Goal: Check status: Check status

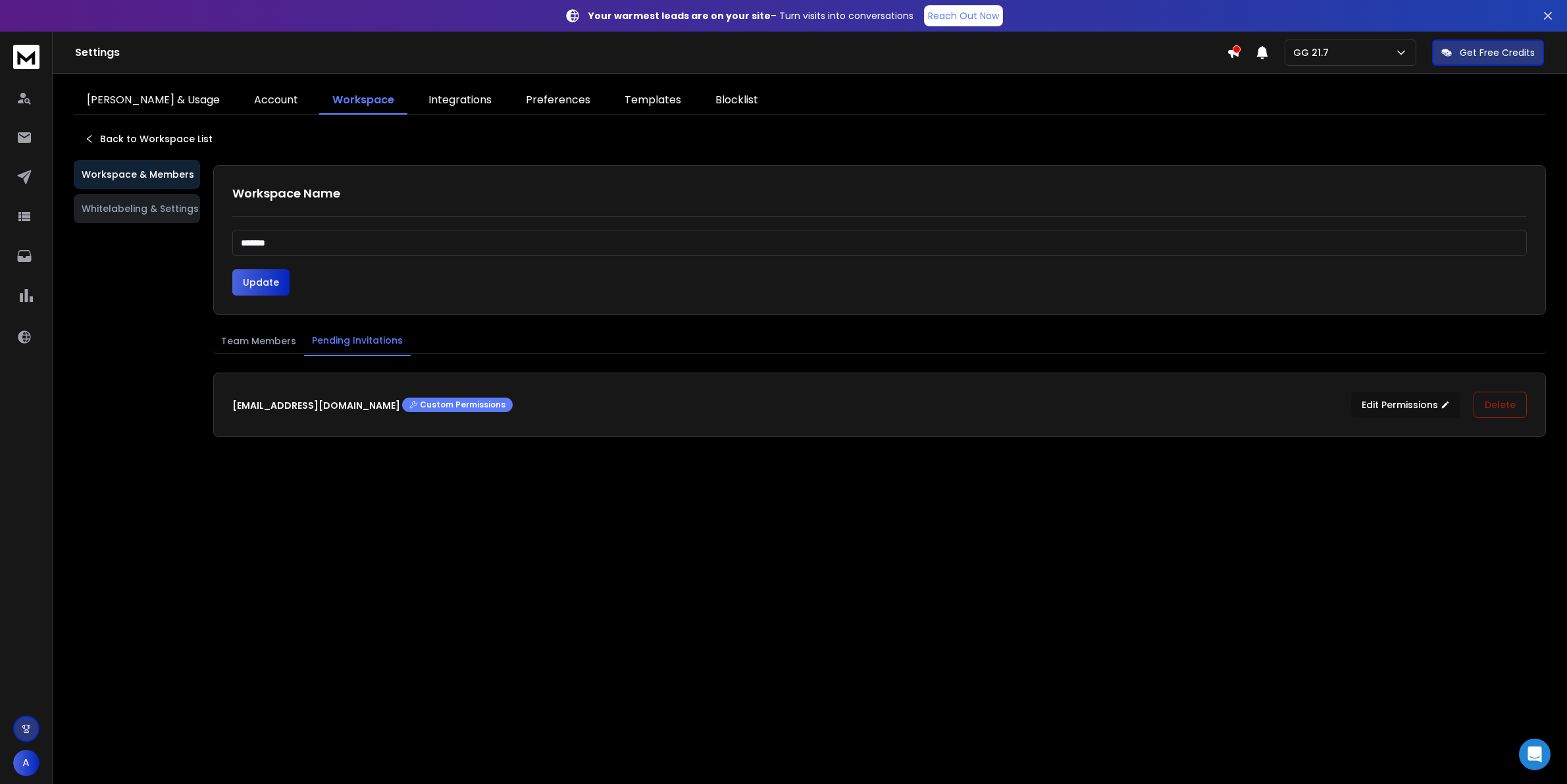
scroll to position [54, 0]
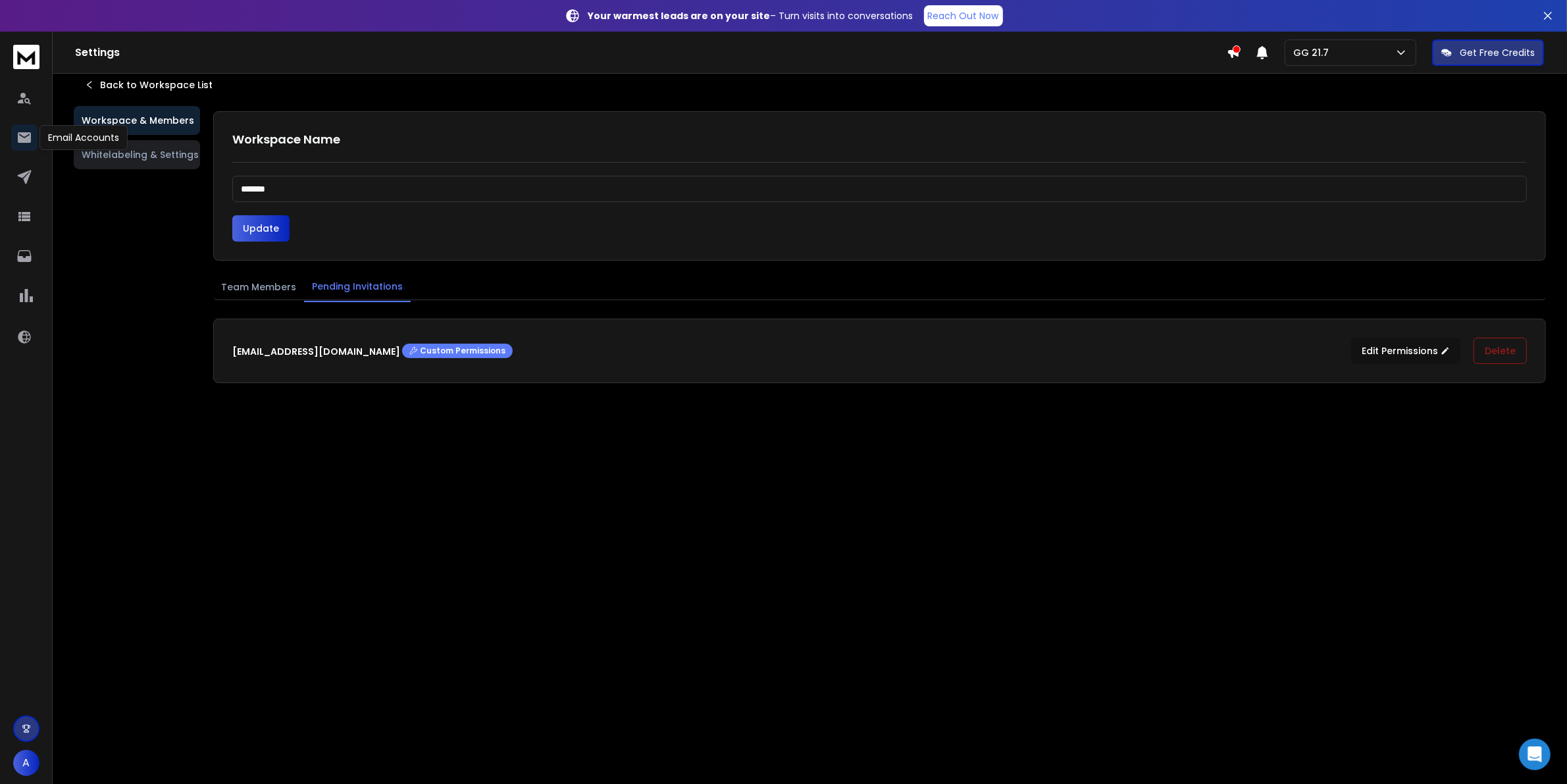
click at [24, 137] on icon at bounding box center [24, 138] width 16 height 16
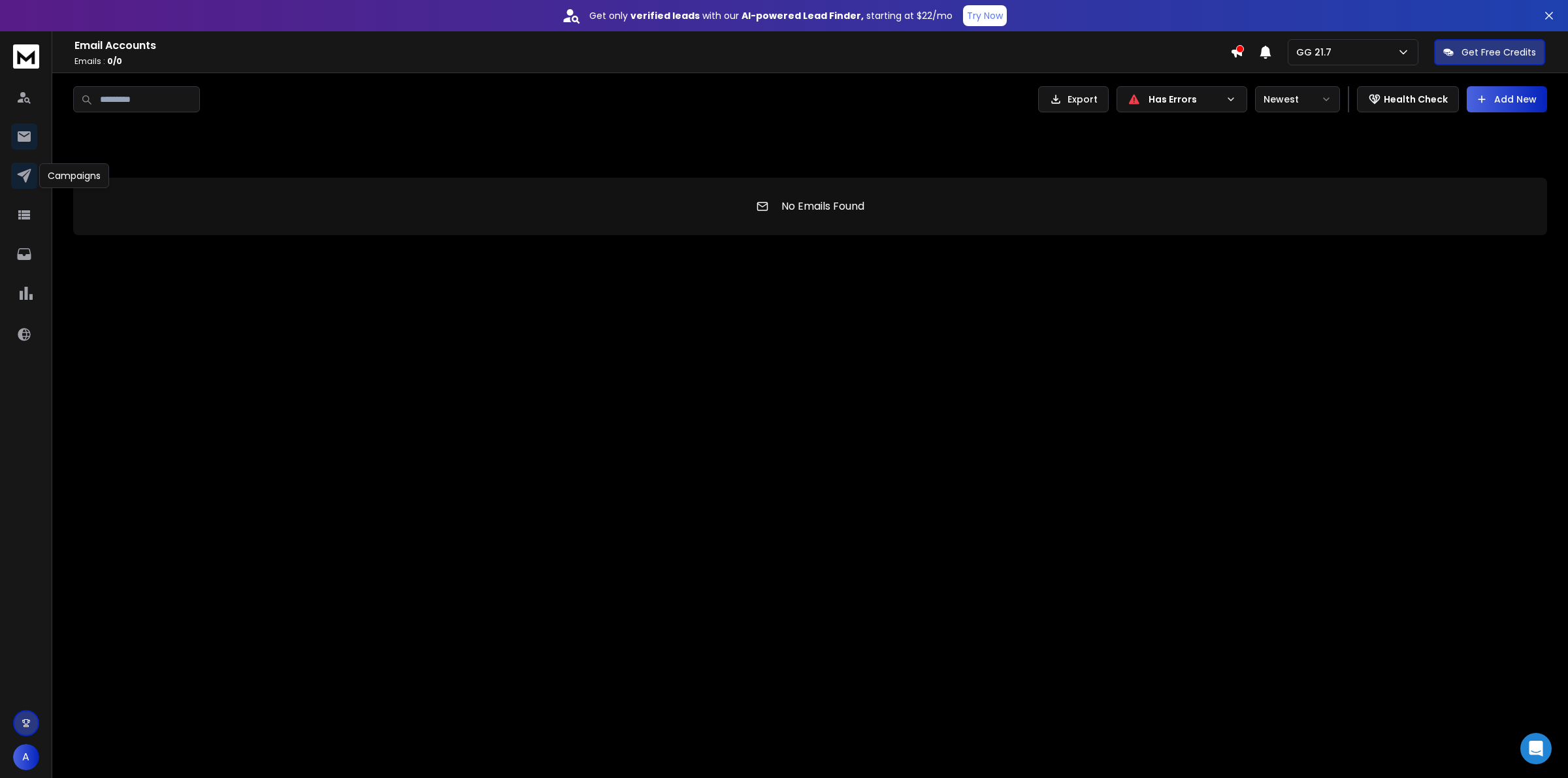
click at [24, 175] on icon at bounding box center [24, 176] width 16 height 16
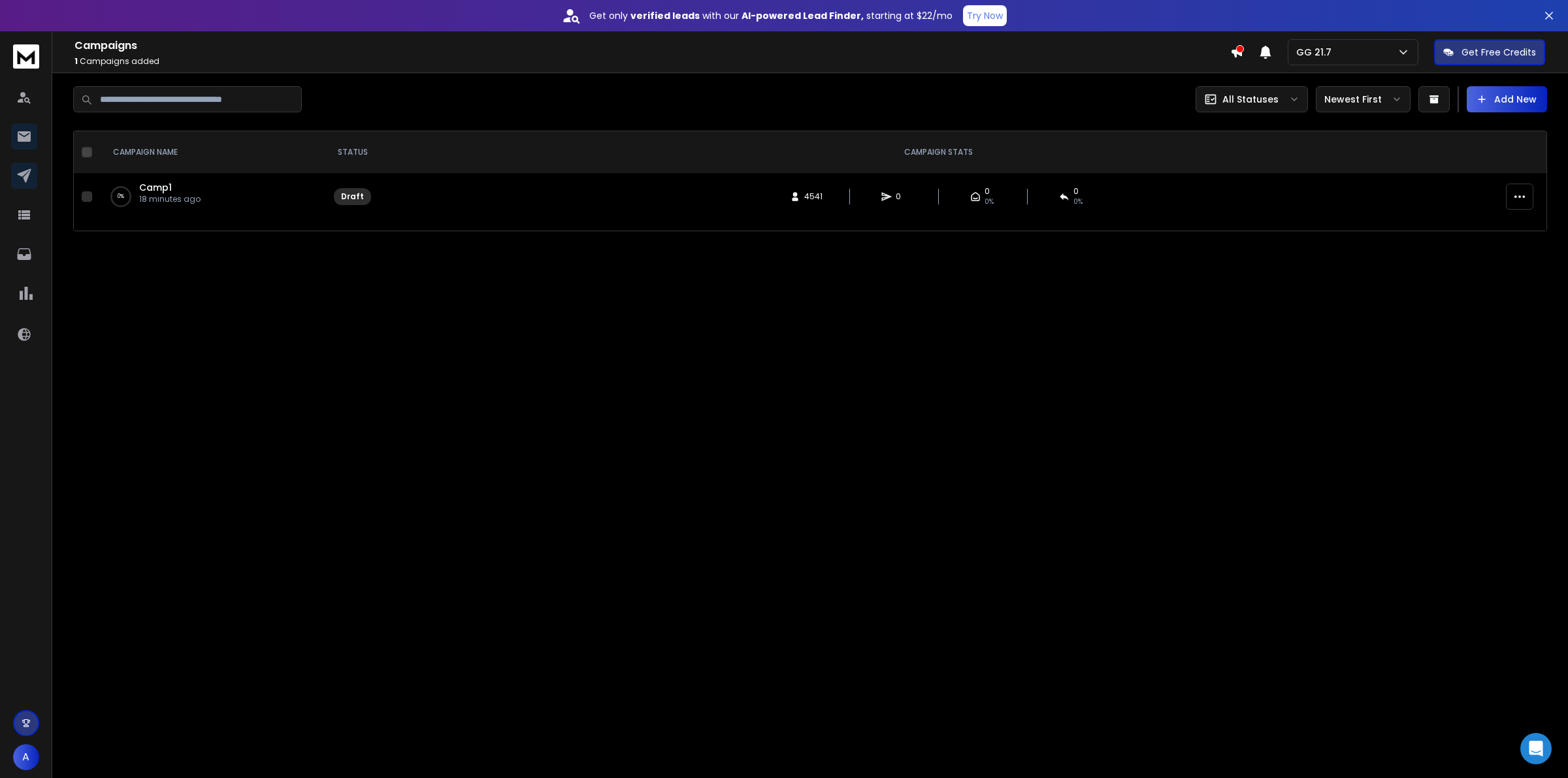
click at [20, 139] on icon at bounding box center [24, 136] width 13 height 10
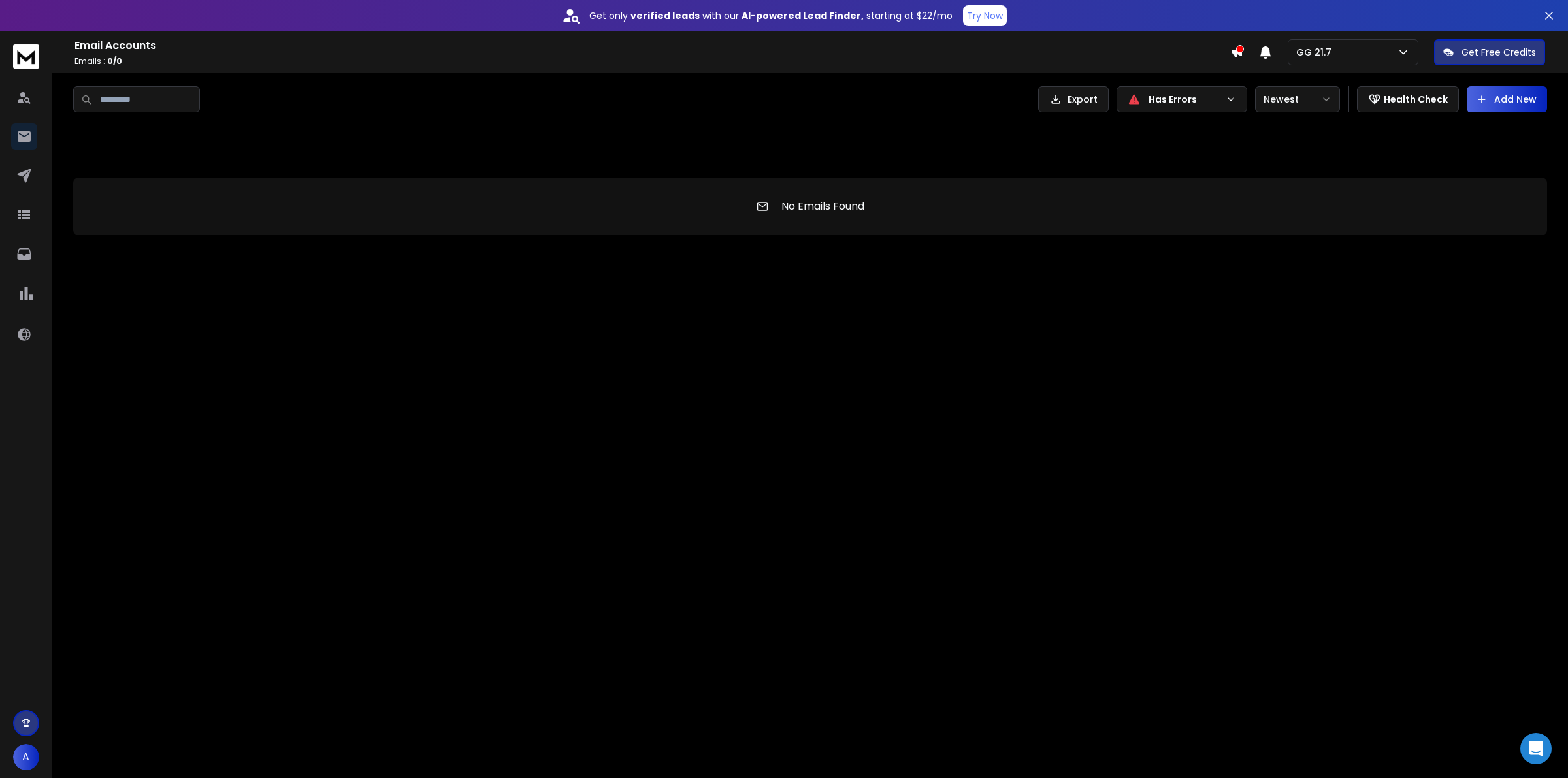
click at [1200, 100] on p "Has Errors" at bounding box center [1184, 99] width 72 height 13
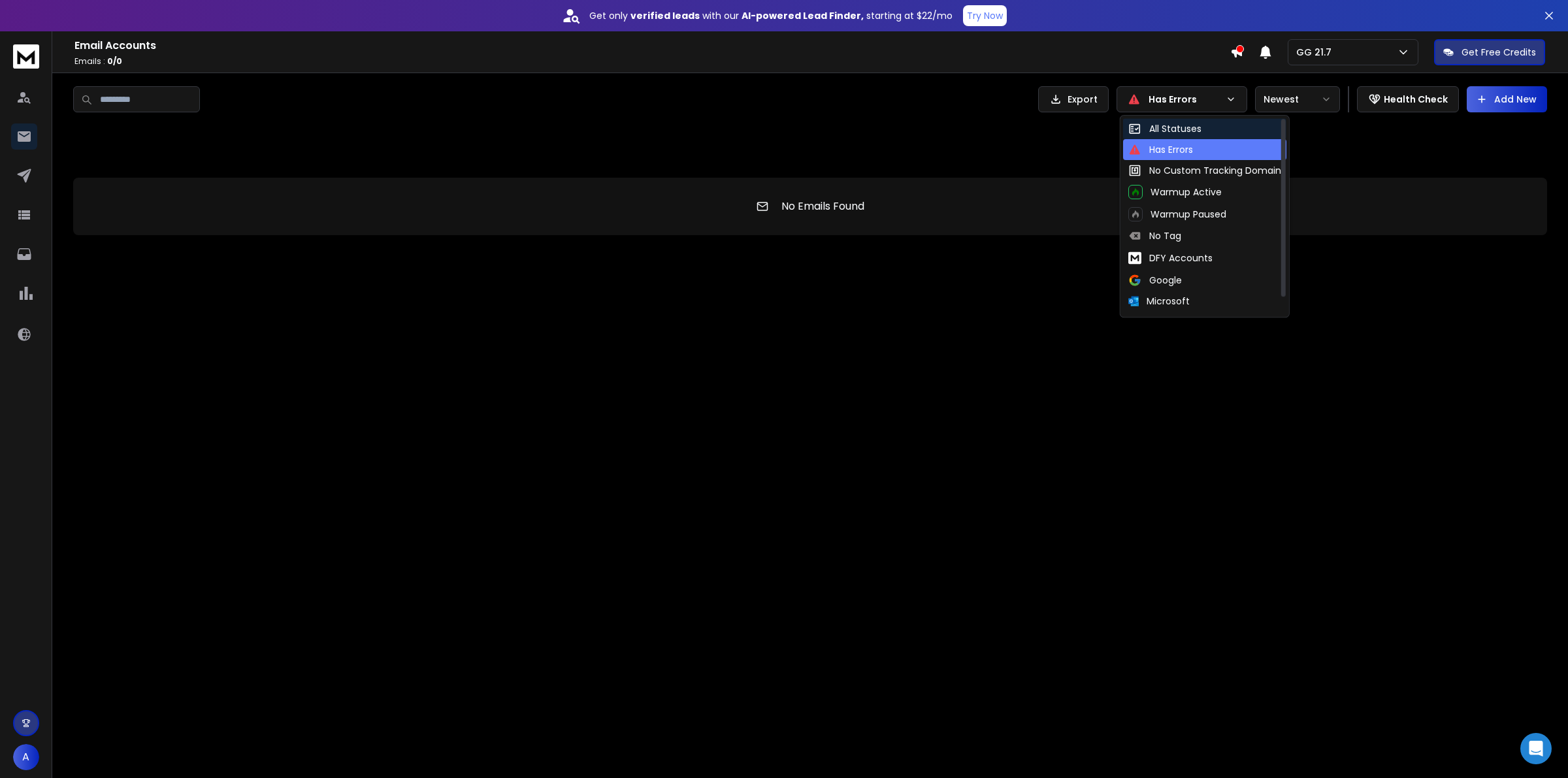
click at [1182, 129] on div "All Statuses" at bounding box center [1165, 128] width 73 height 13
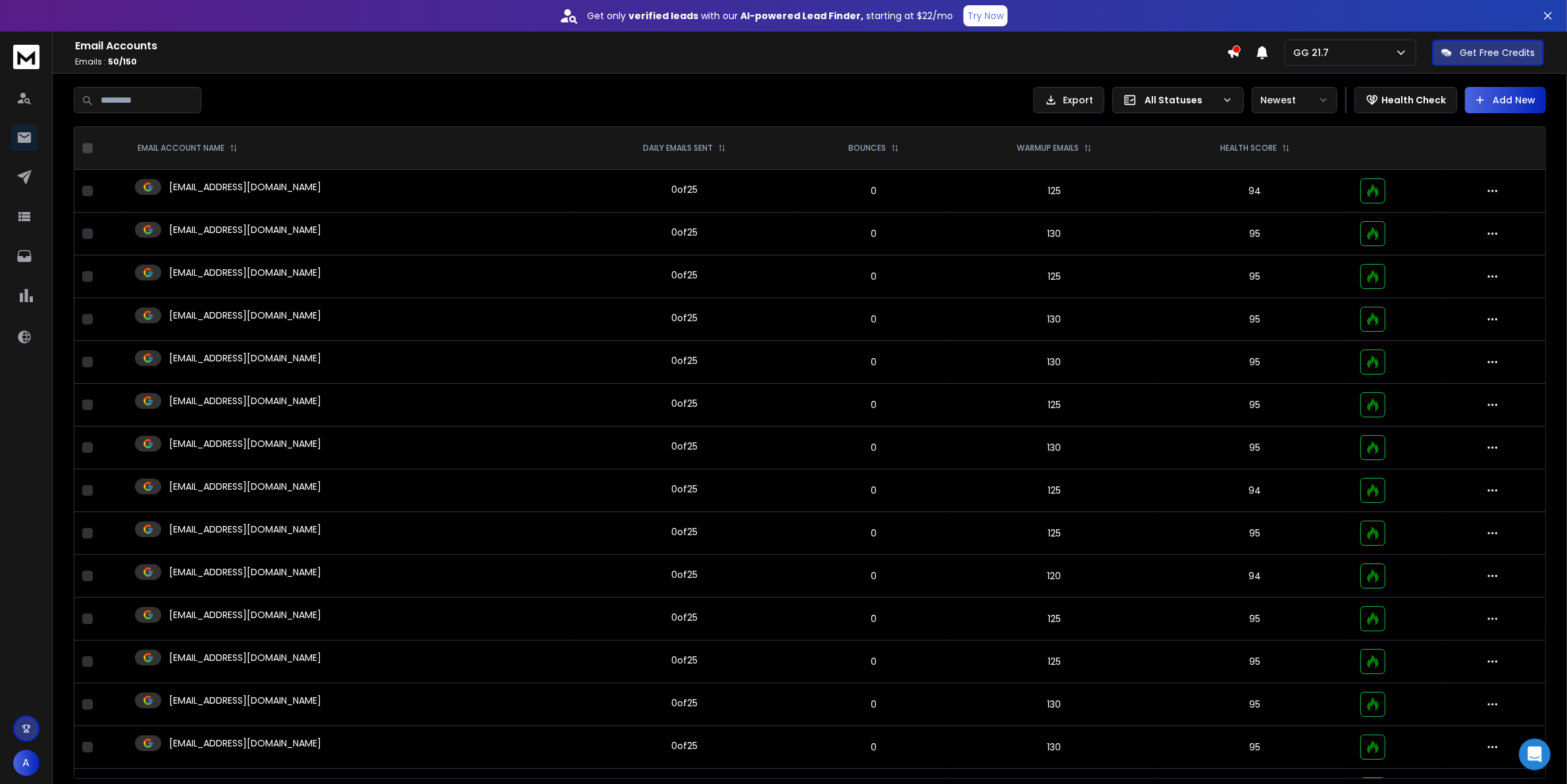
click at [676, 189] on td "0 of 25" at bounding box center [684, 187] width 224 height 35
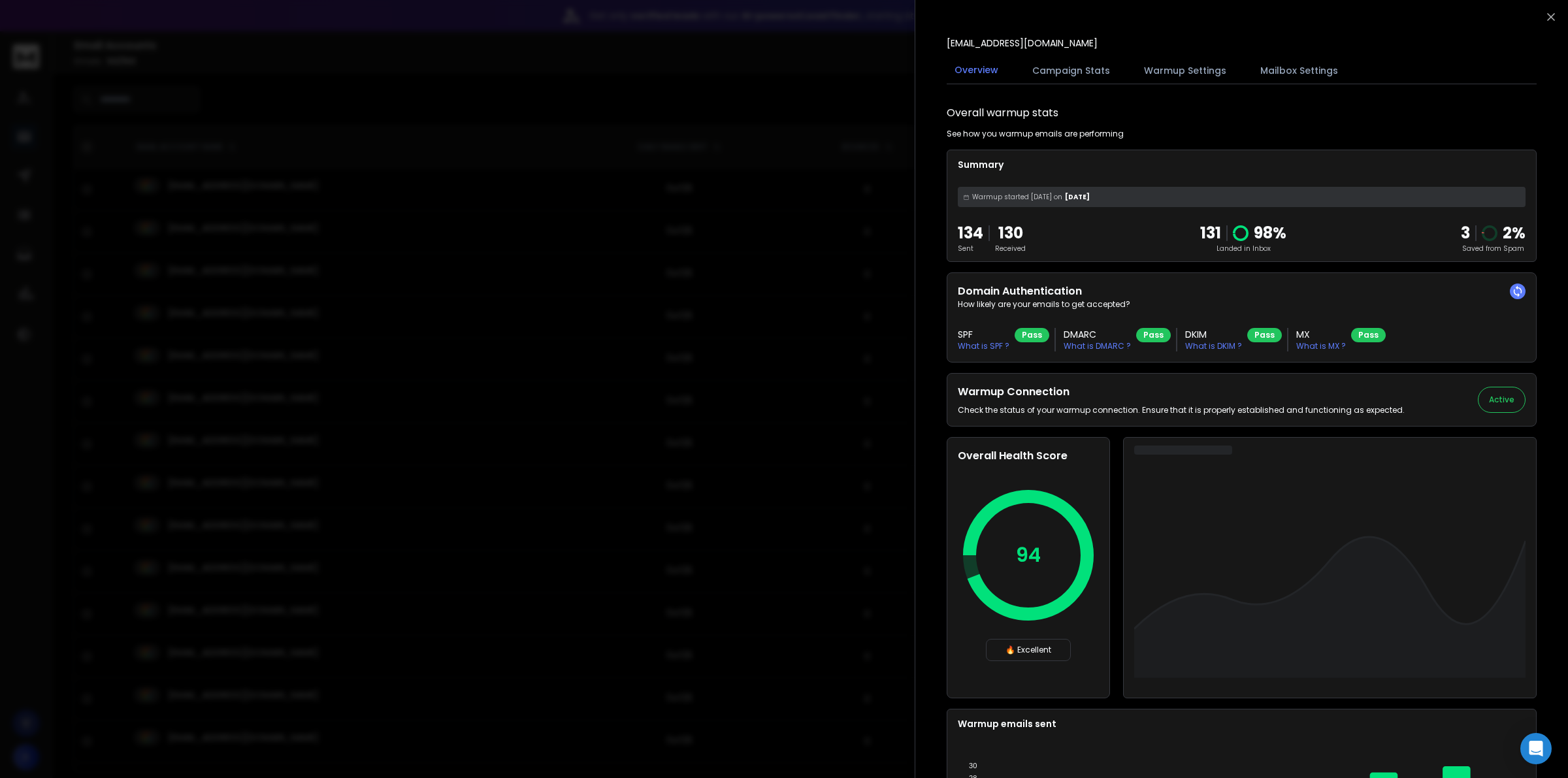
click at [1272, 60] on button "Mailbox Settings" at bounding box center [1299, 71] width 93 height 29
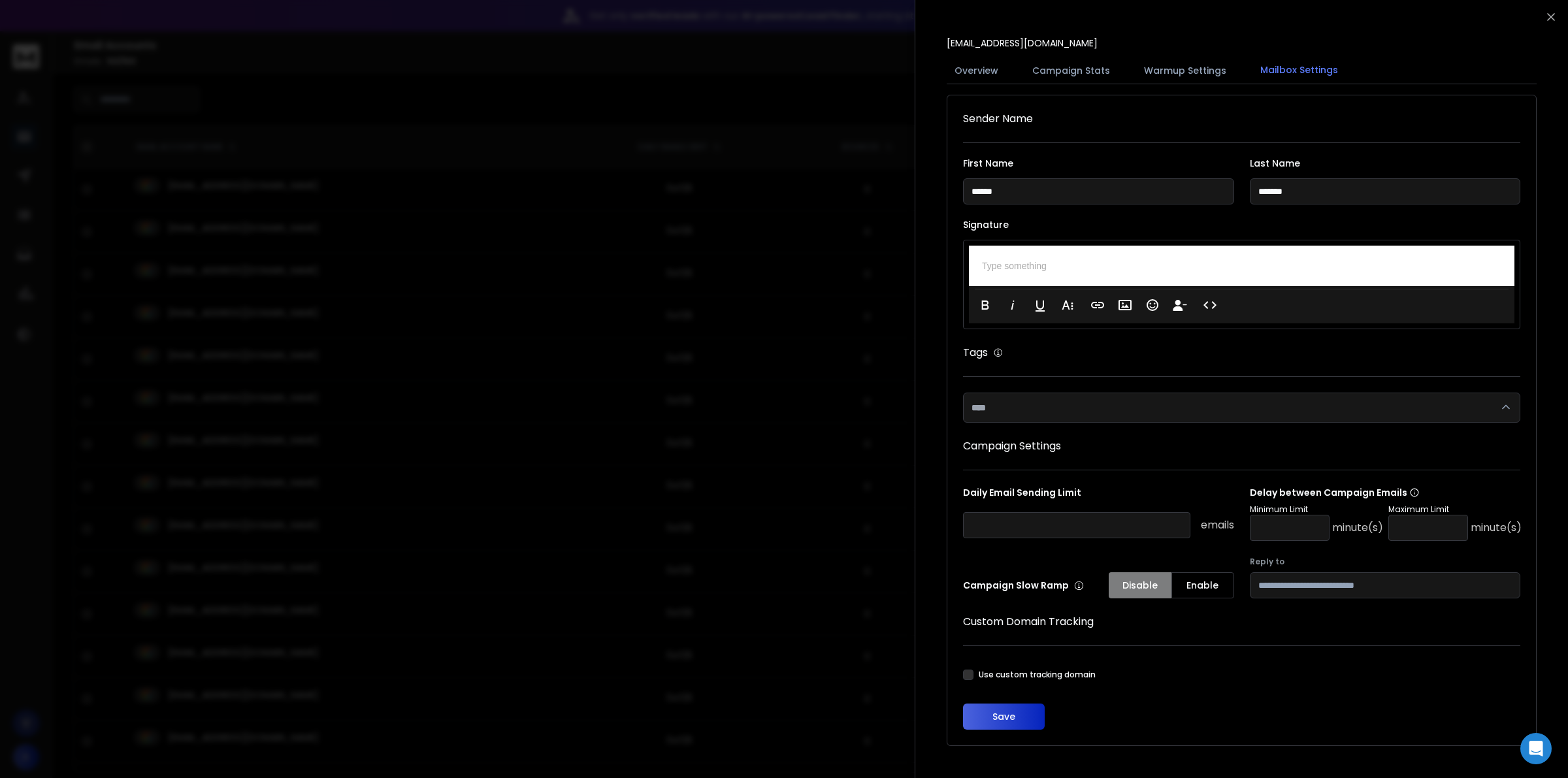
scroll to position [5, 0]
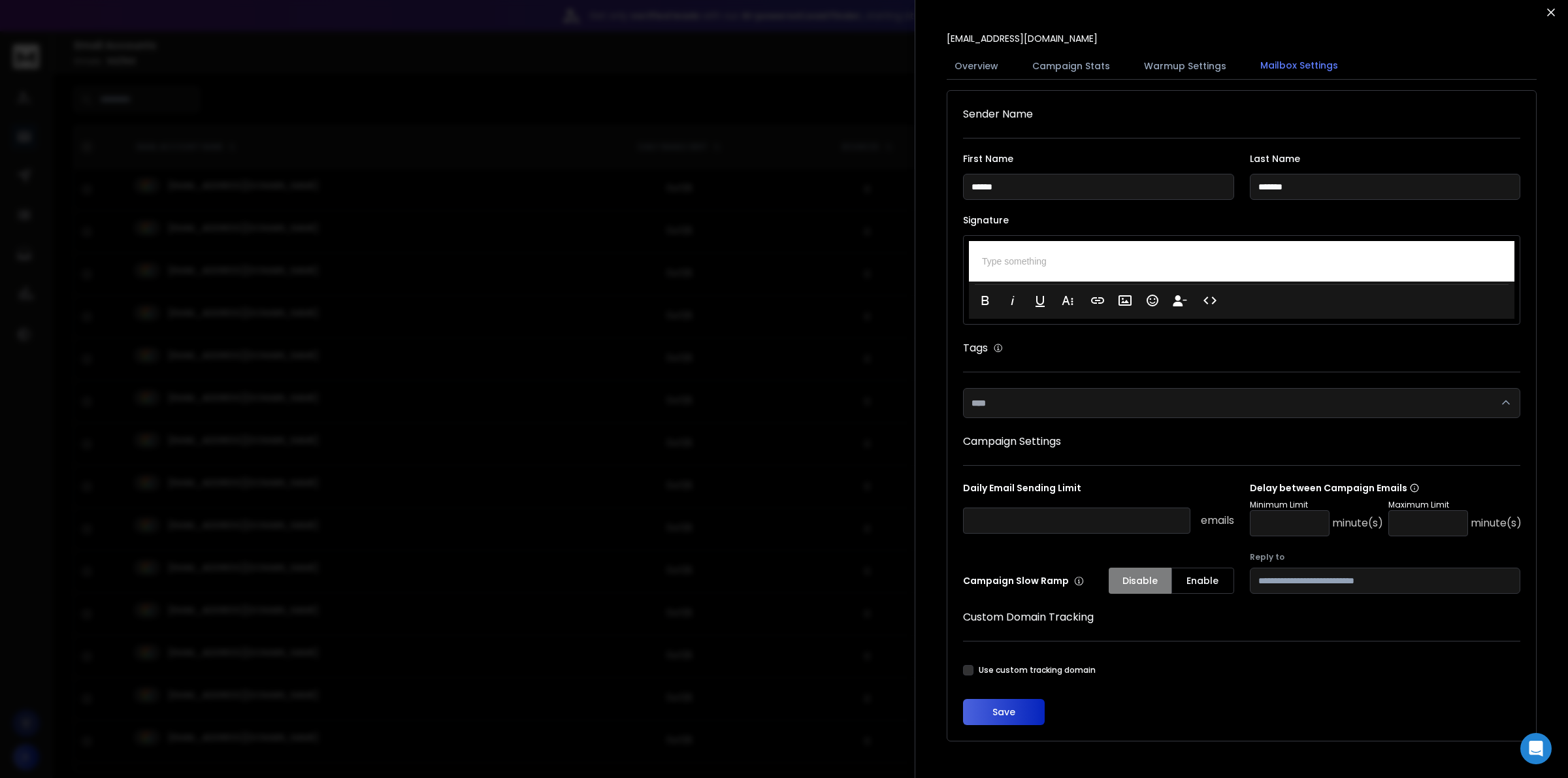
click at [1547, 15] on icon "button" at bounding box center [1550, 12] width 6 height 6
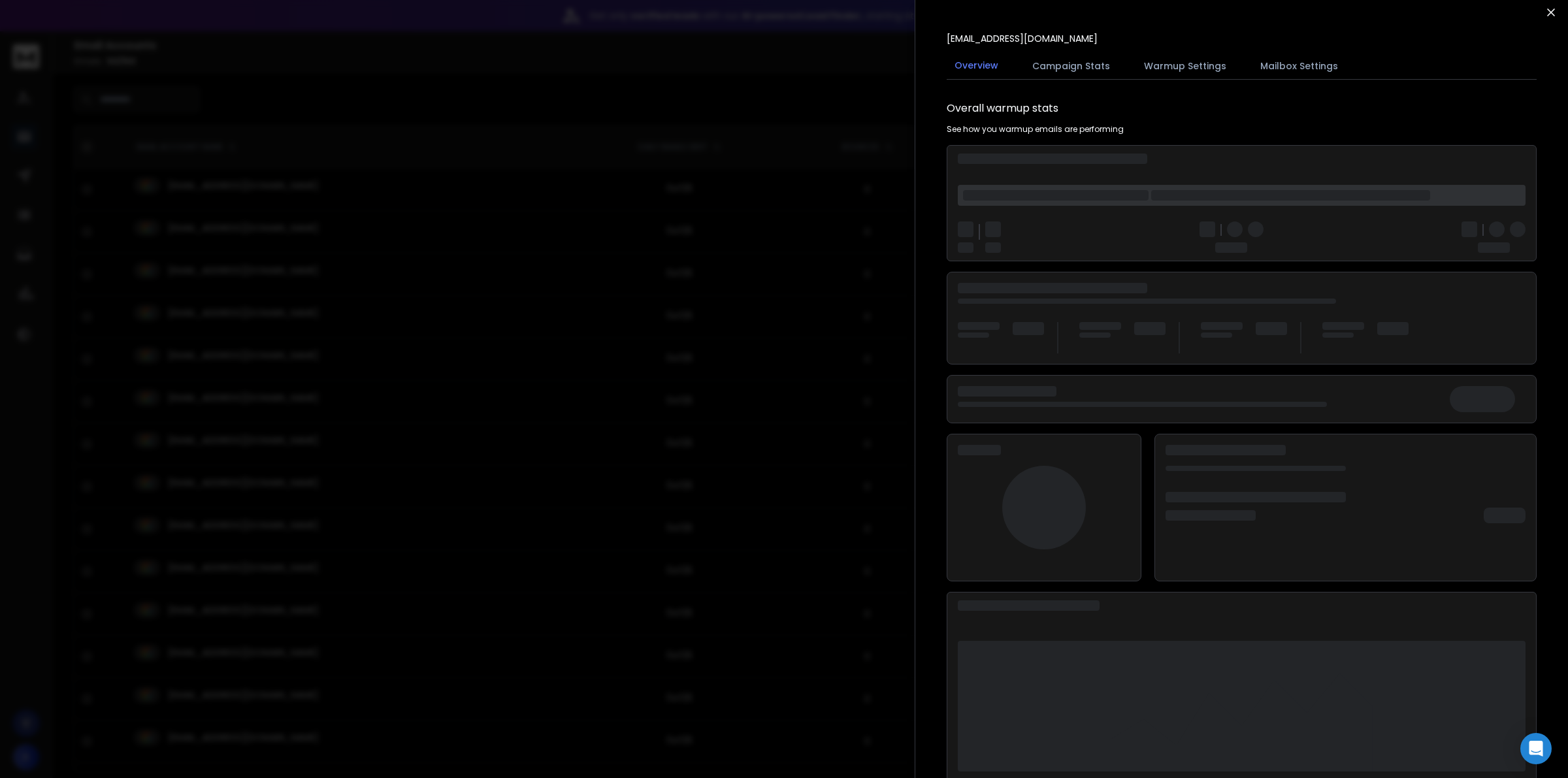
scroll to position [0, 0]
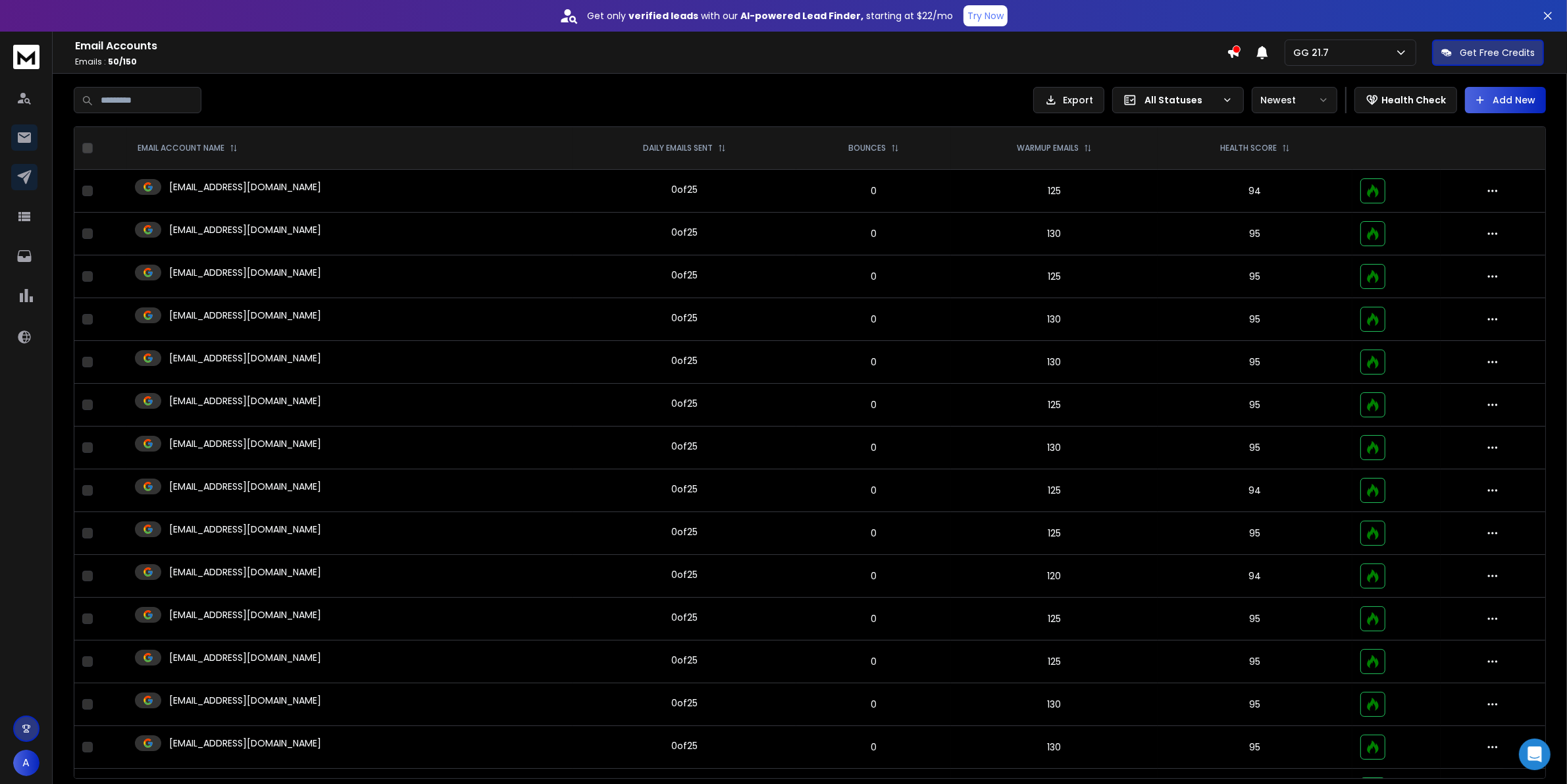
click at [27, 177] on icon at bounding box center [23, 177] width 14 height 14
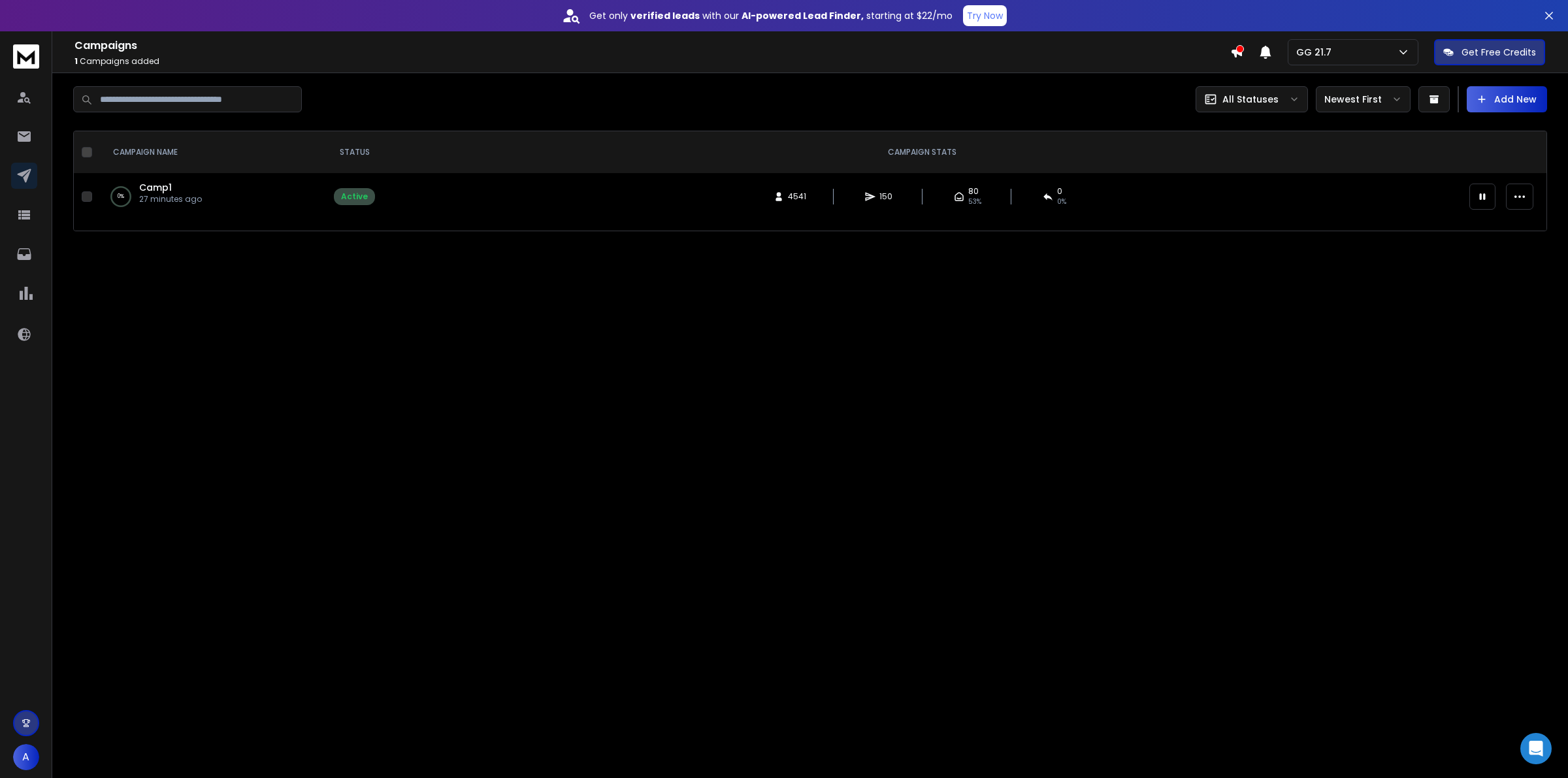
click at [743, 200] on div "4541 150 80 53 % 0 0 %" at bounding box center [922, 197] width 1063 height 21
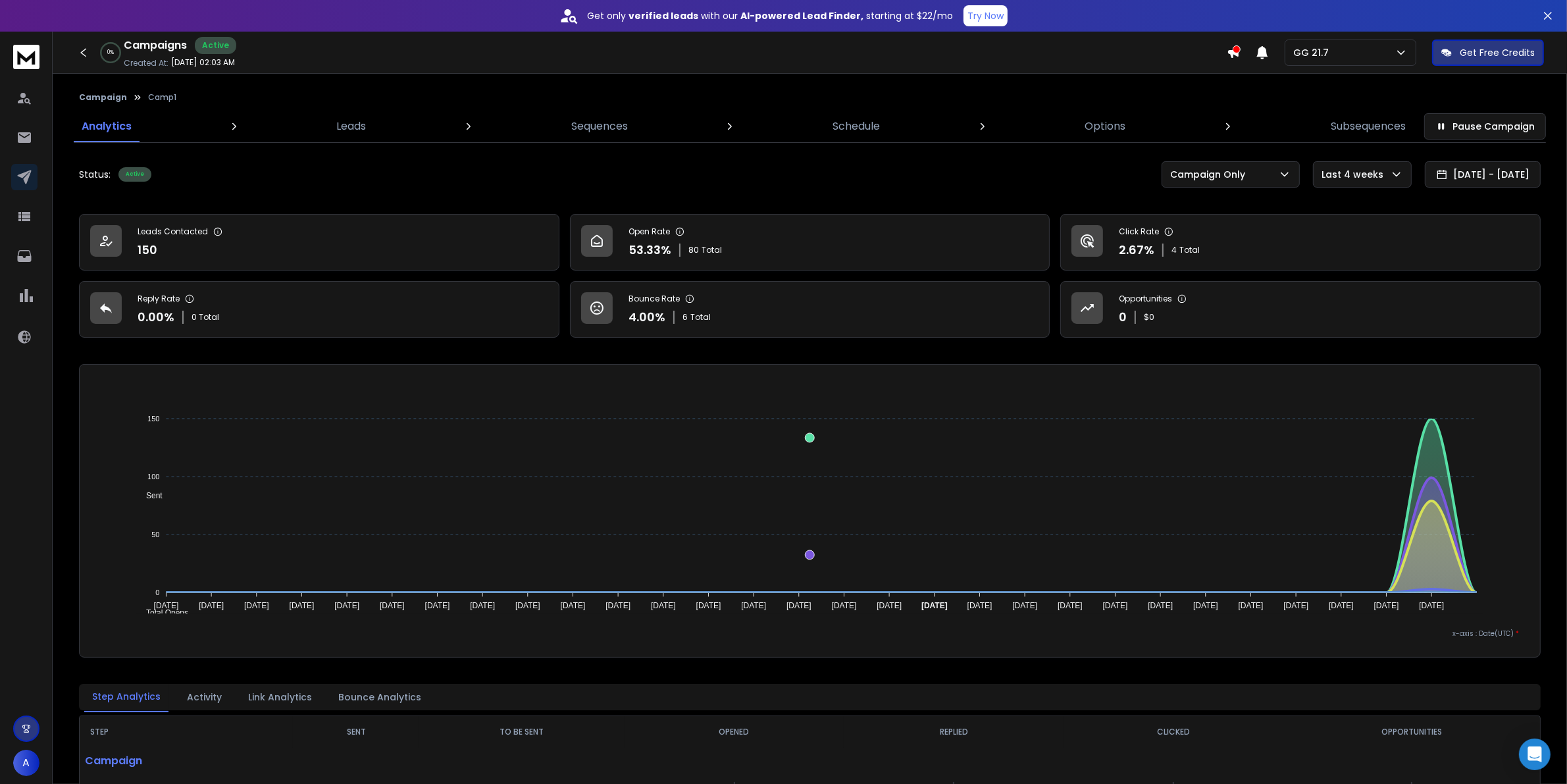
click at [83, 96] on button "Campaign" at bounding box center [103, 97] width 48 height 10
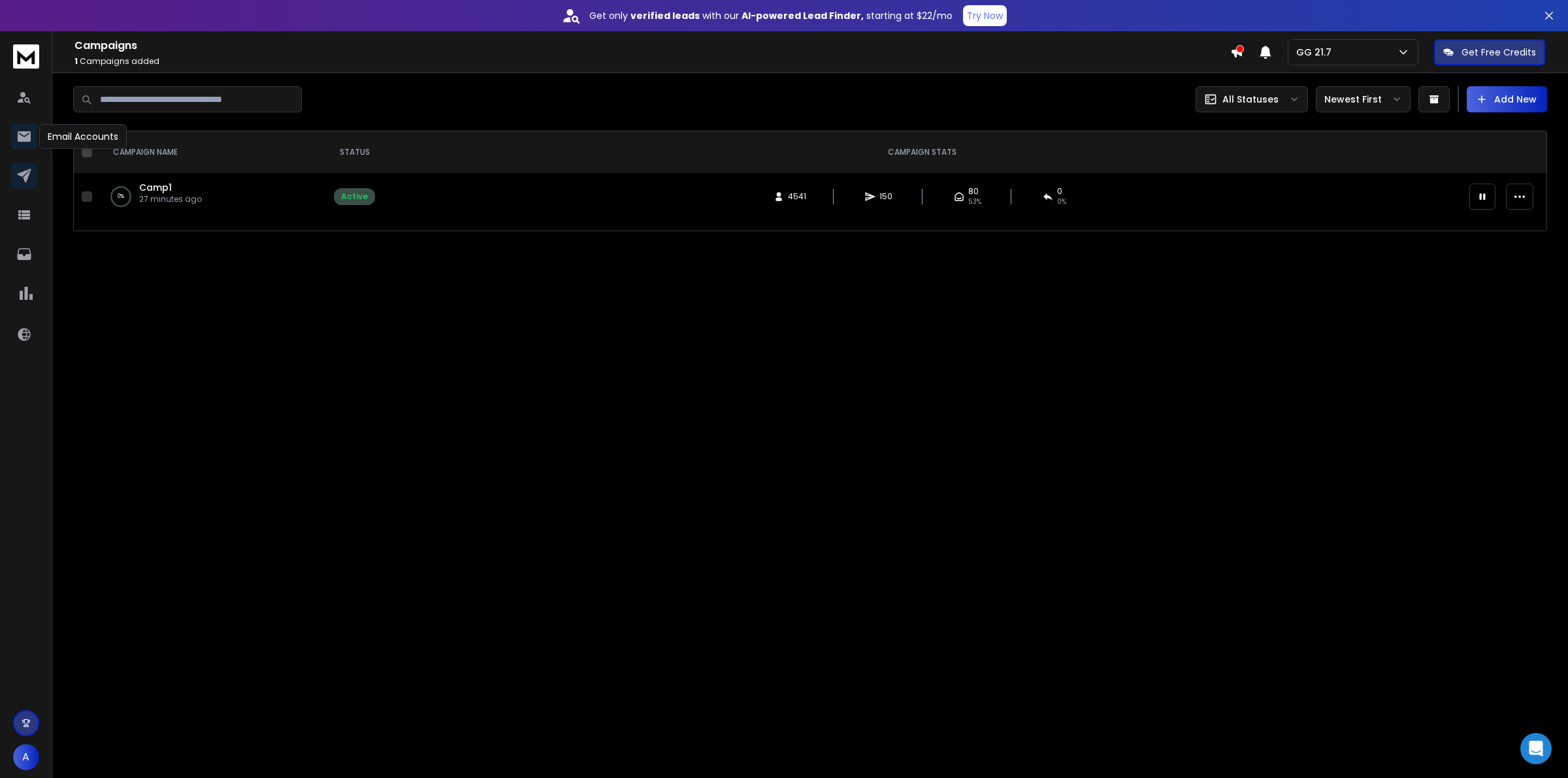
click at [16, 132] on icon at bounding box center [24, 137] width 16 height 16
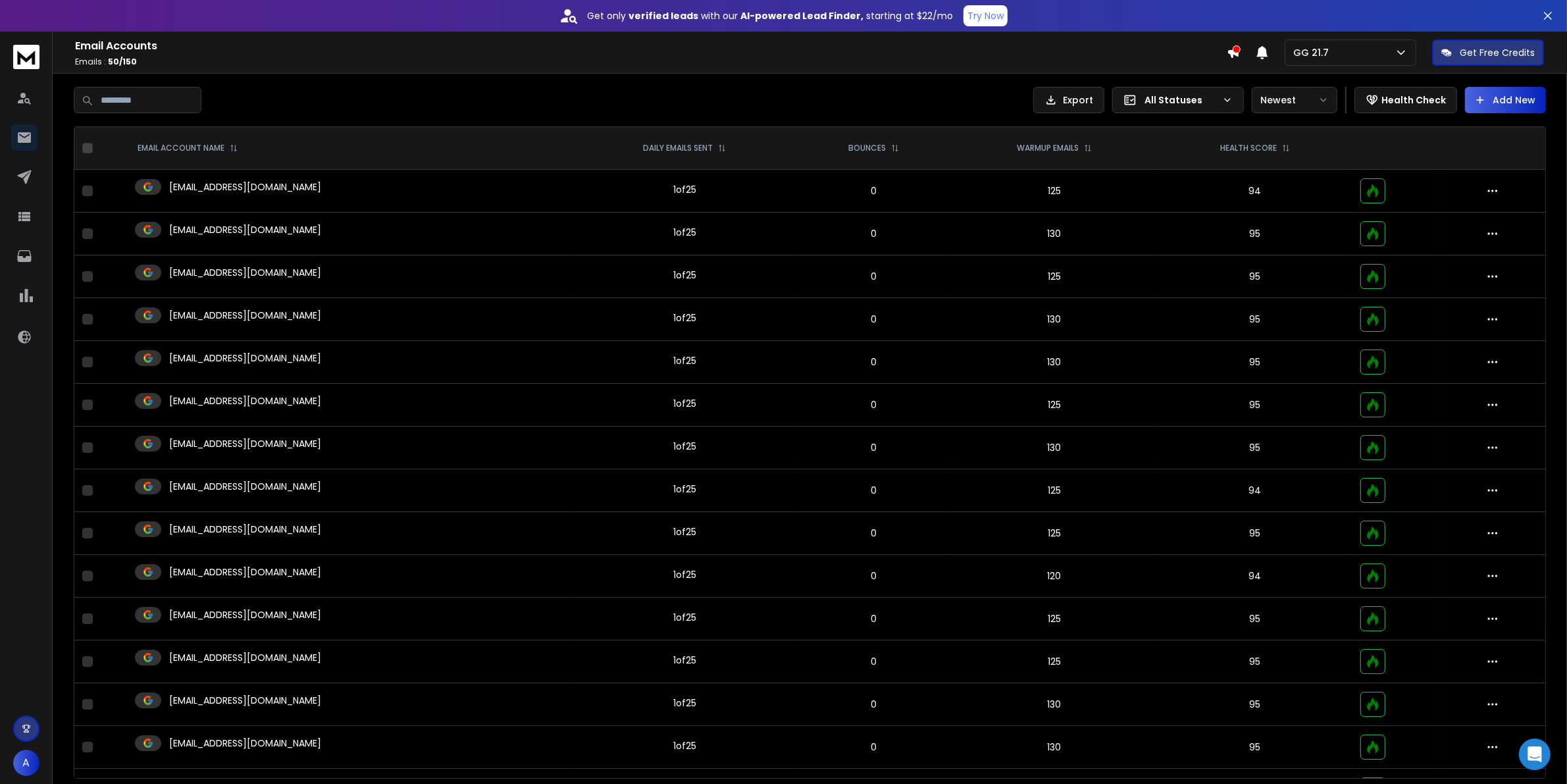
click at [850, 194] on p "0" at bounding box center [873, 191] width 138 height 13
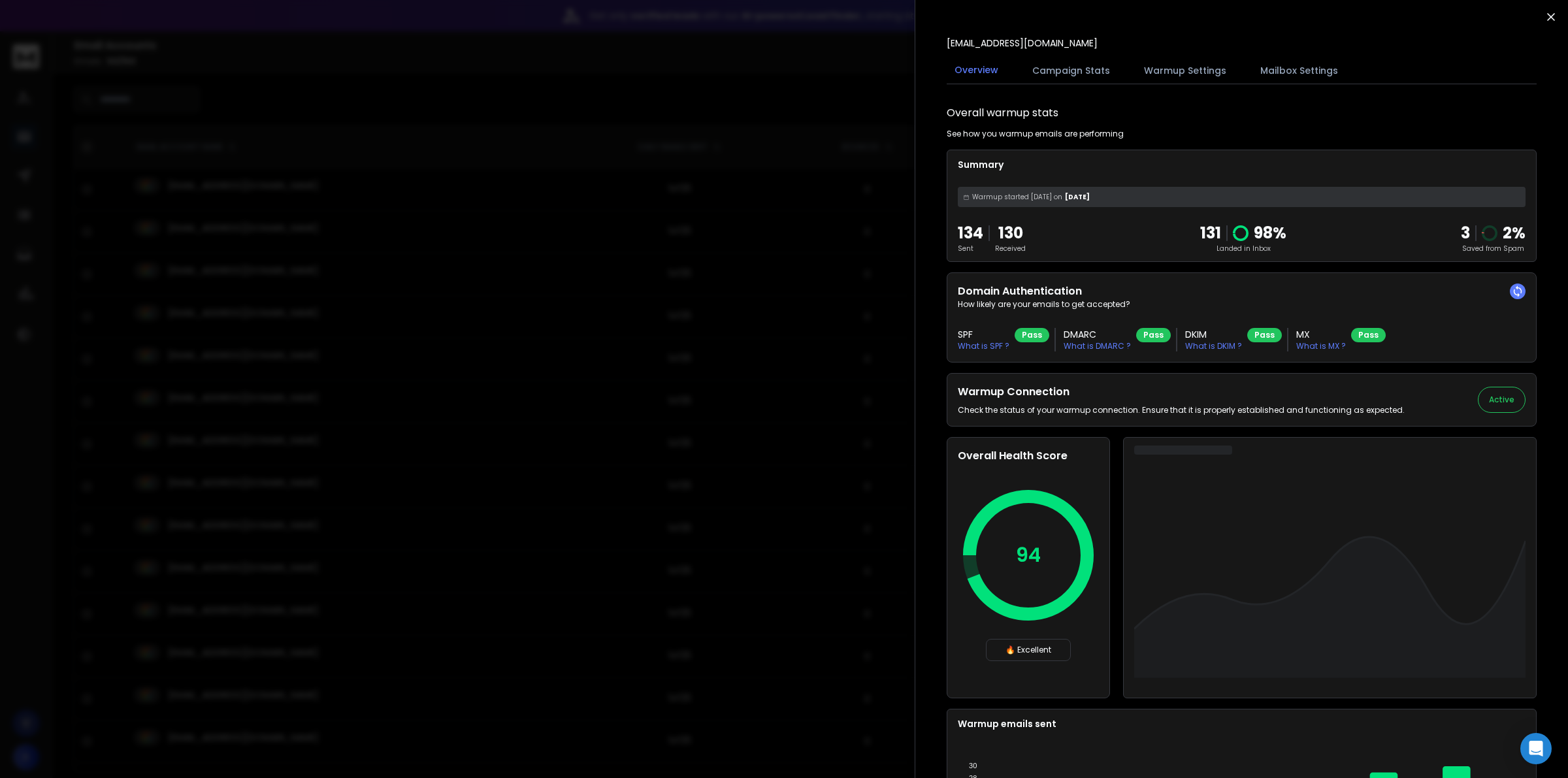
click at [1547, 15] on icon "button" at bounding box center [1550, 17] width 6 height 6
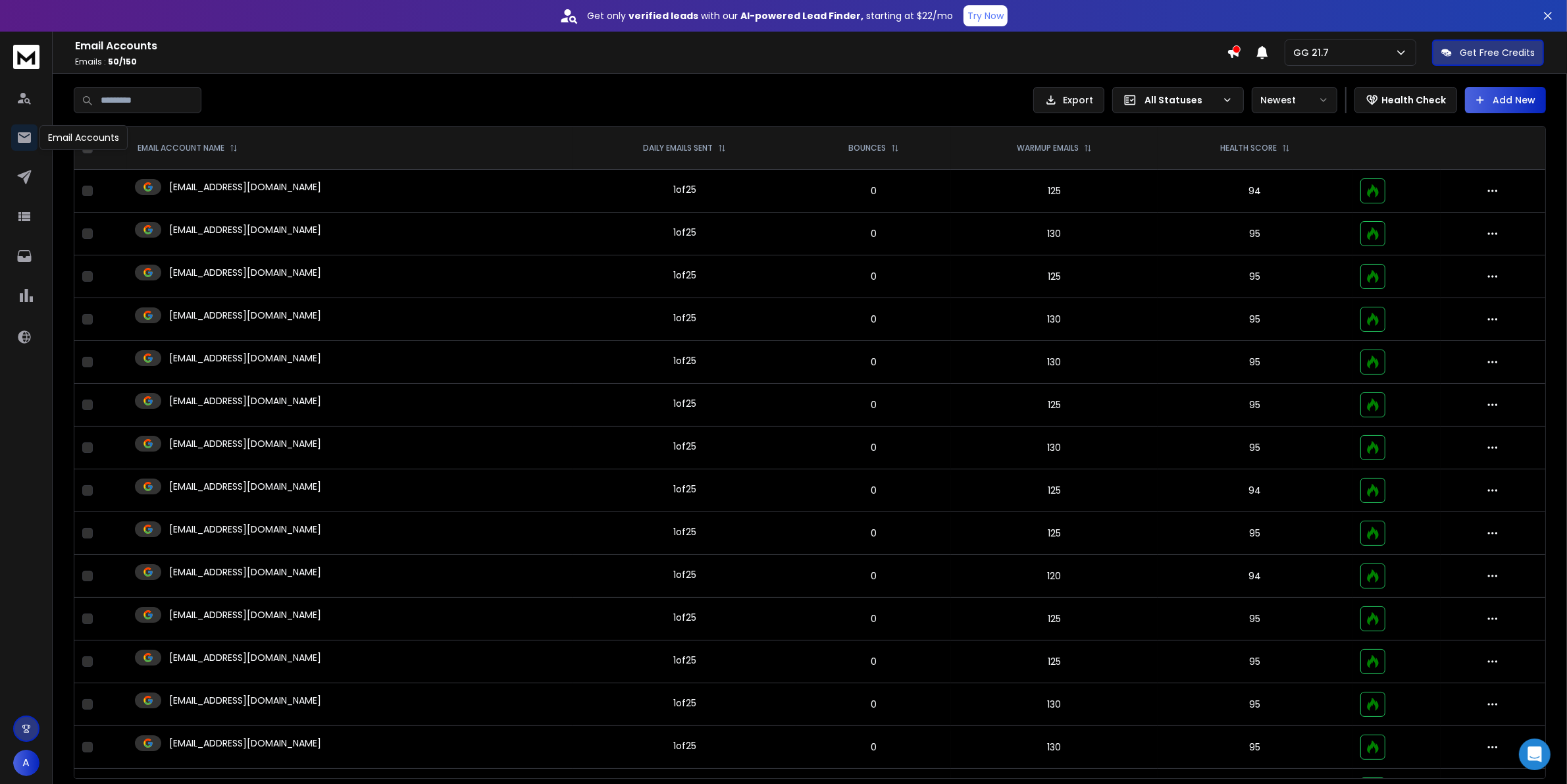
click at [24, 140] on icon at bounding box center [24, 137] width 13 height 10
click at [22, 175] on icon at bounding box center [23, 177] width 14 height 14
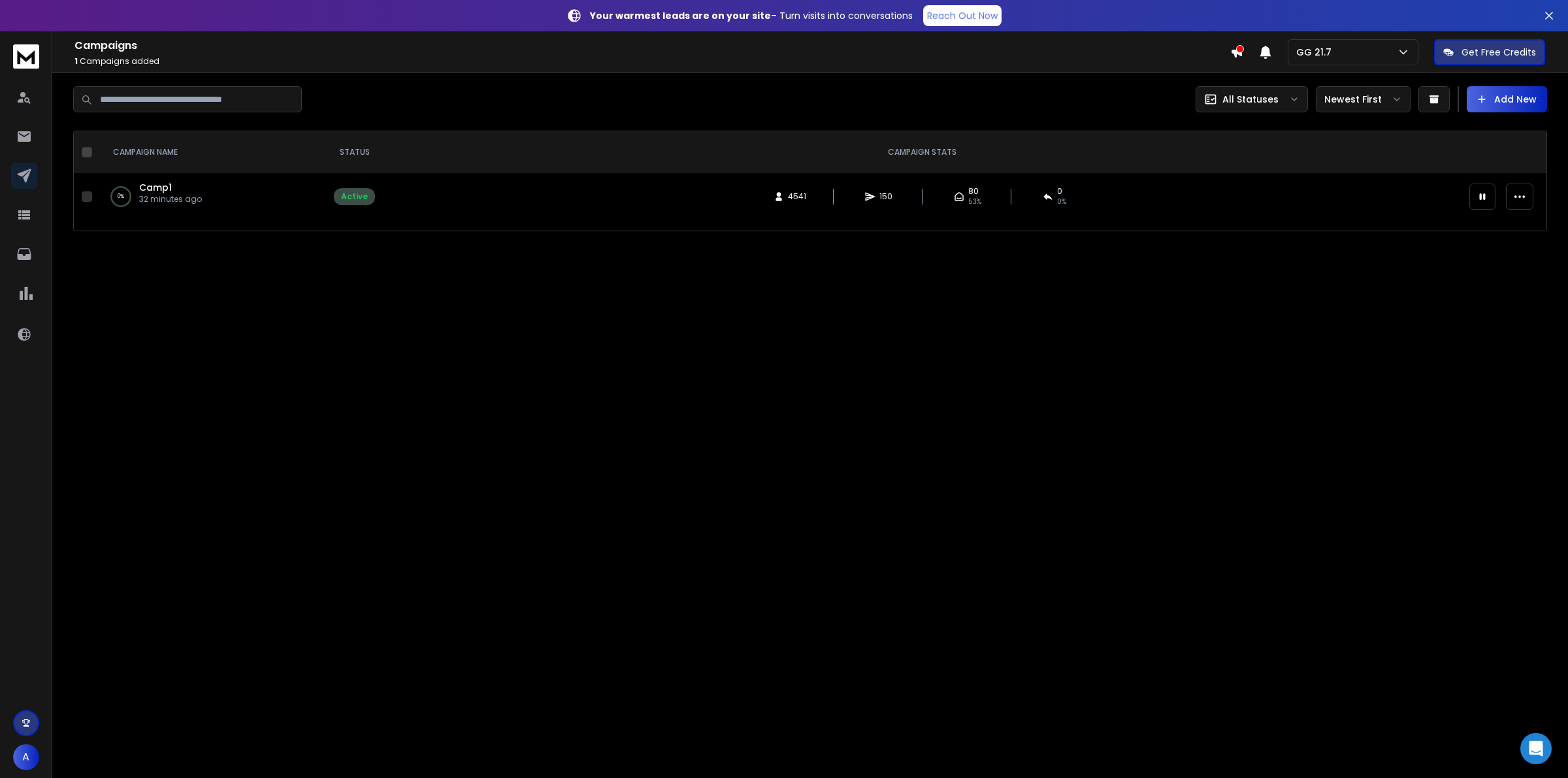
click at [753, 197] on div "4541 150 80 53 % 0 0 %" at bounding box center [922, 197] width 1063 height 21
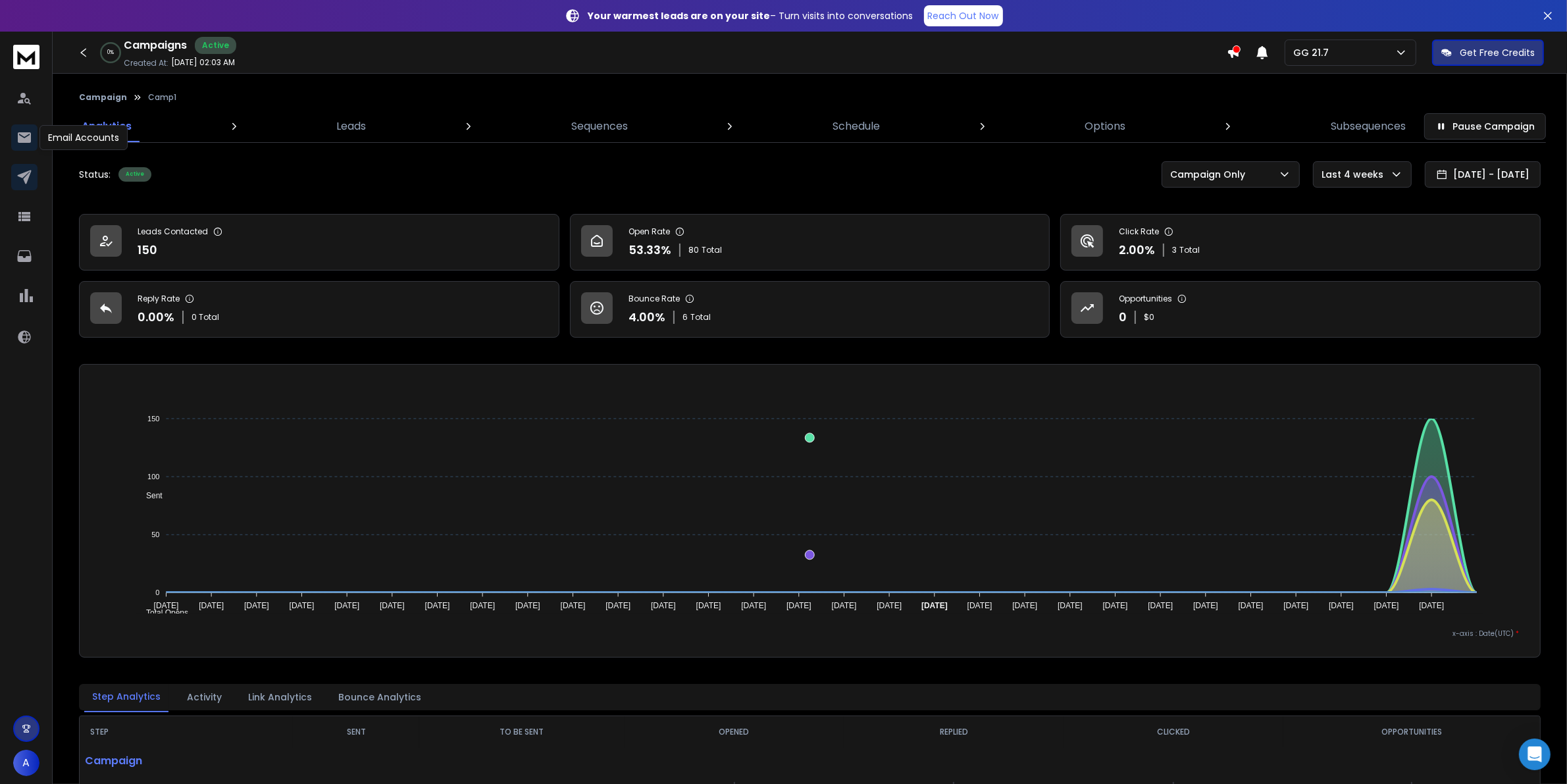
click at [16, 133] on icon at bounding box center [24, 138] width 16 height 16
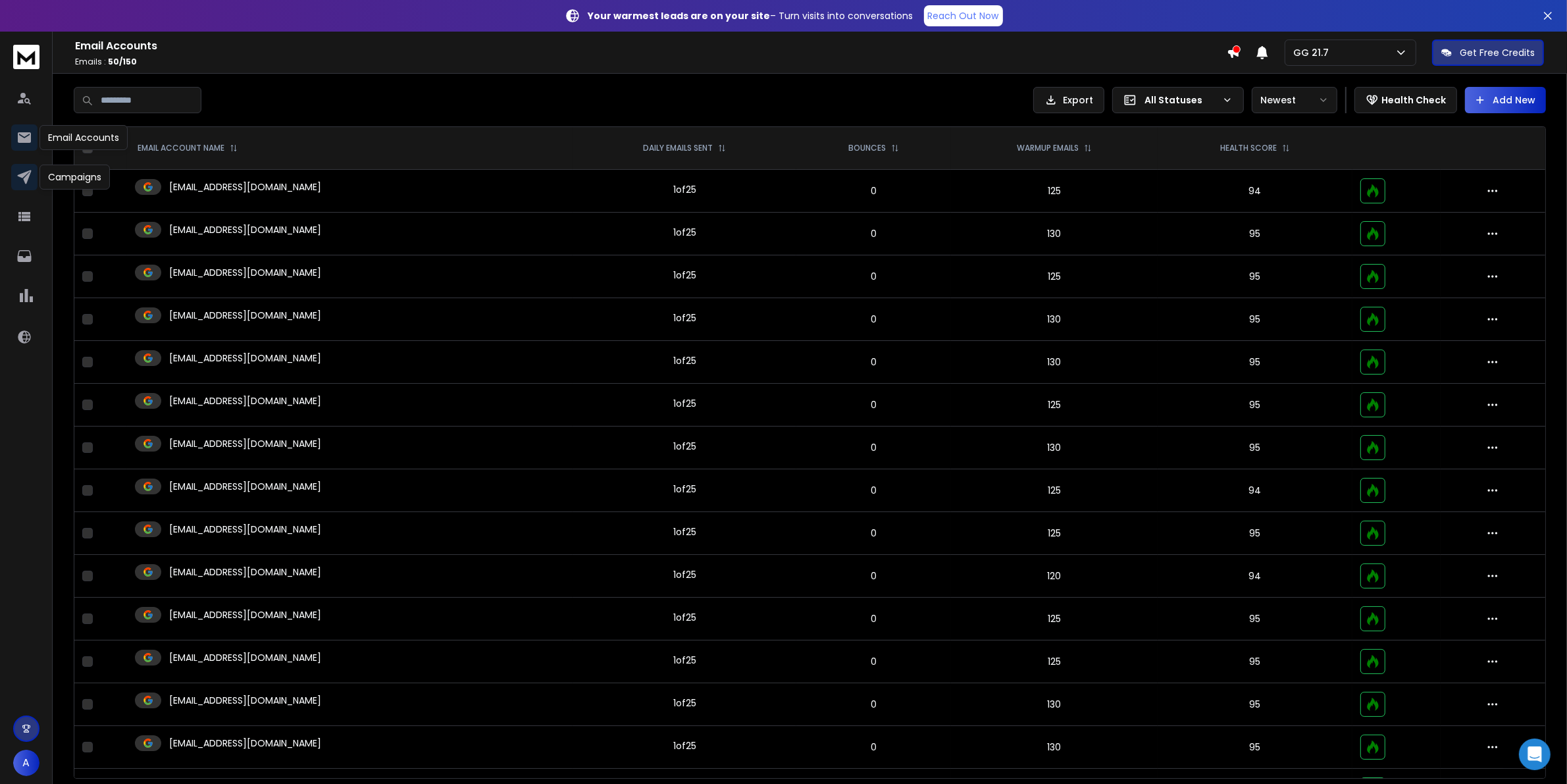
click at [24, 179] on icon at bounding box center [23, 177] width 14 height 14
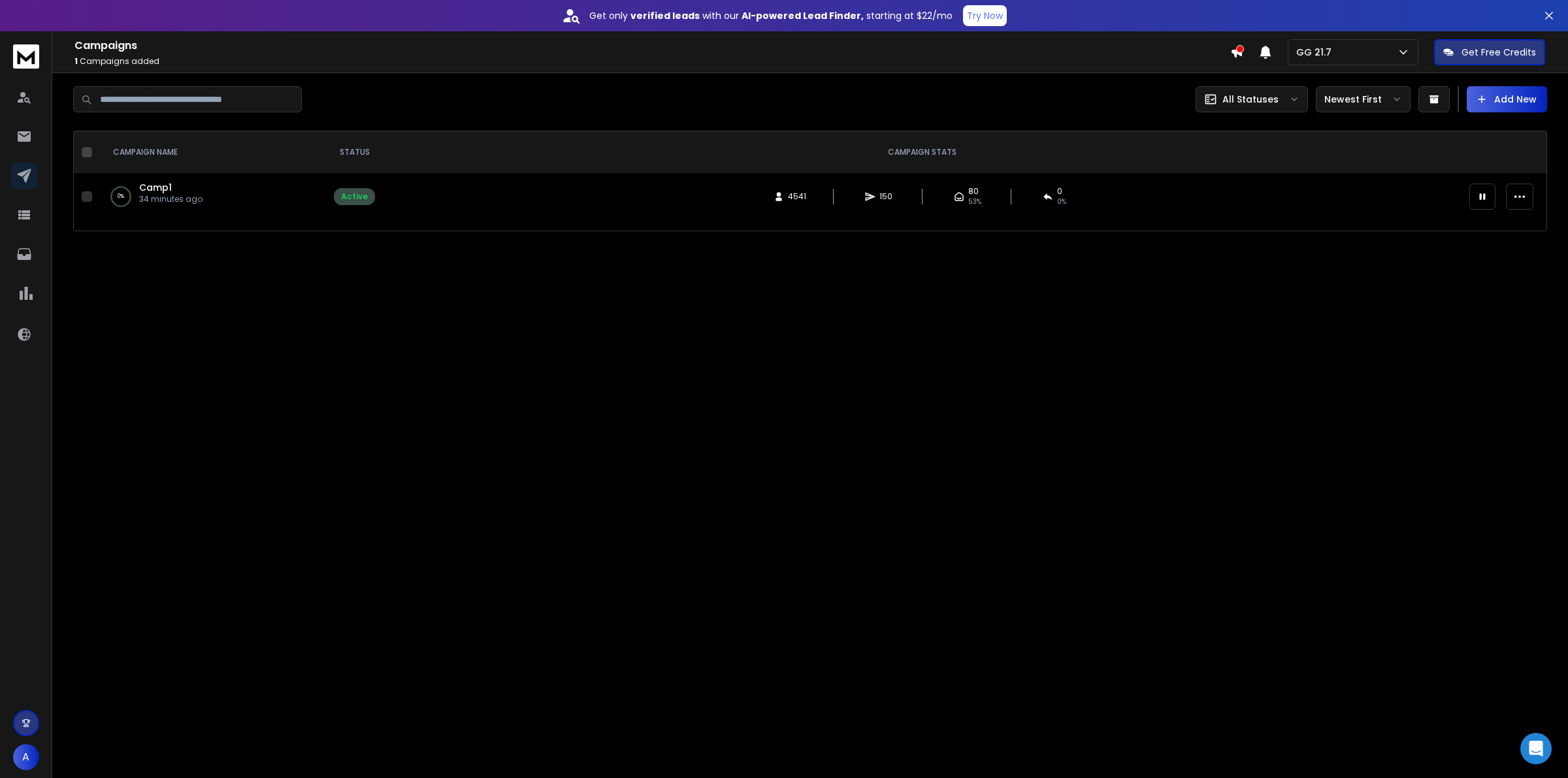
click at [454, 197] on div "4541 150 80 53 % 0 0 %" at bounding box center [922, 197] width 1063 height 21
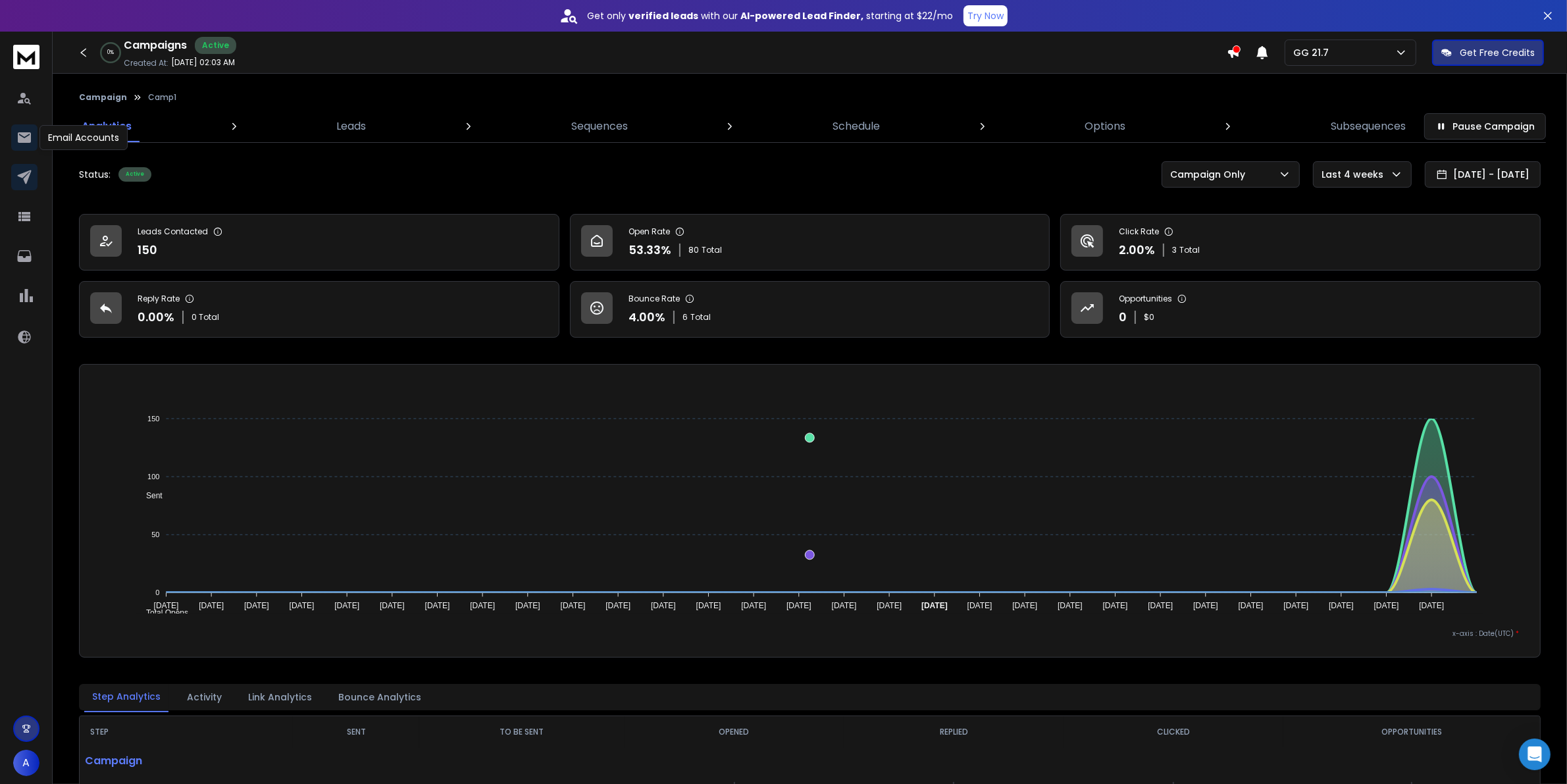
click at [26, 136] on icon at bounding box center [24, 138] width 16 height 16
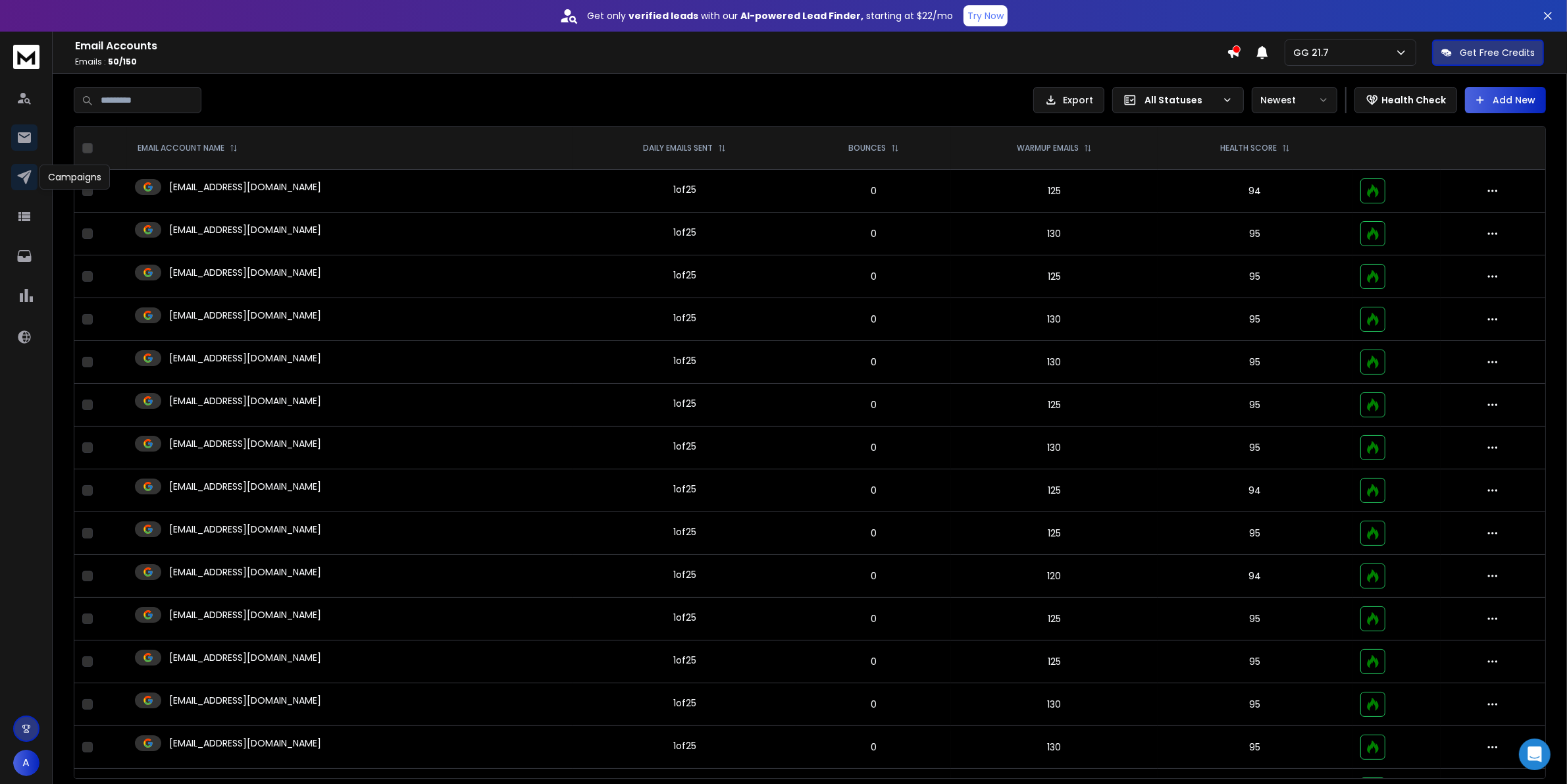
click at [24, 173] on icon at bounding box center [23, 177] width 14 height 14
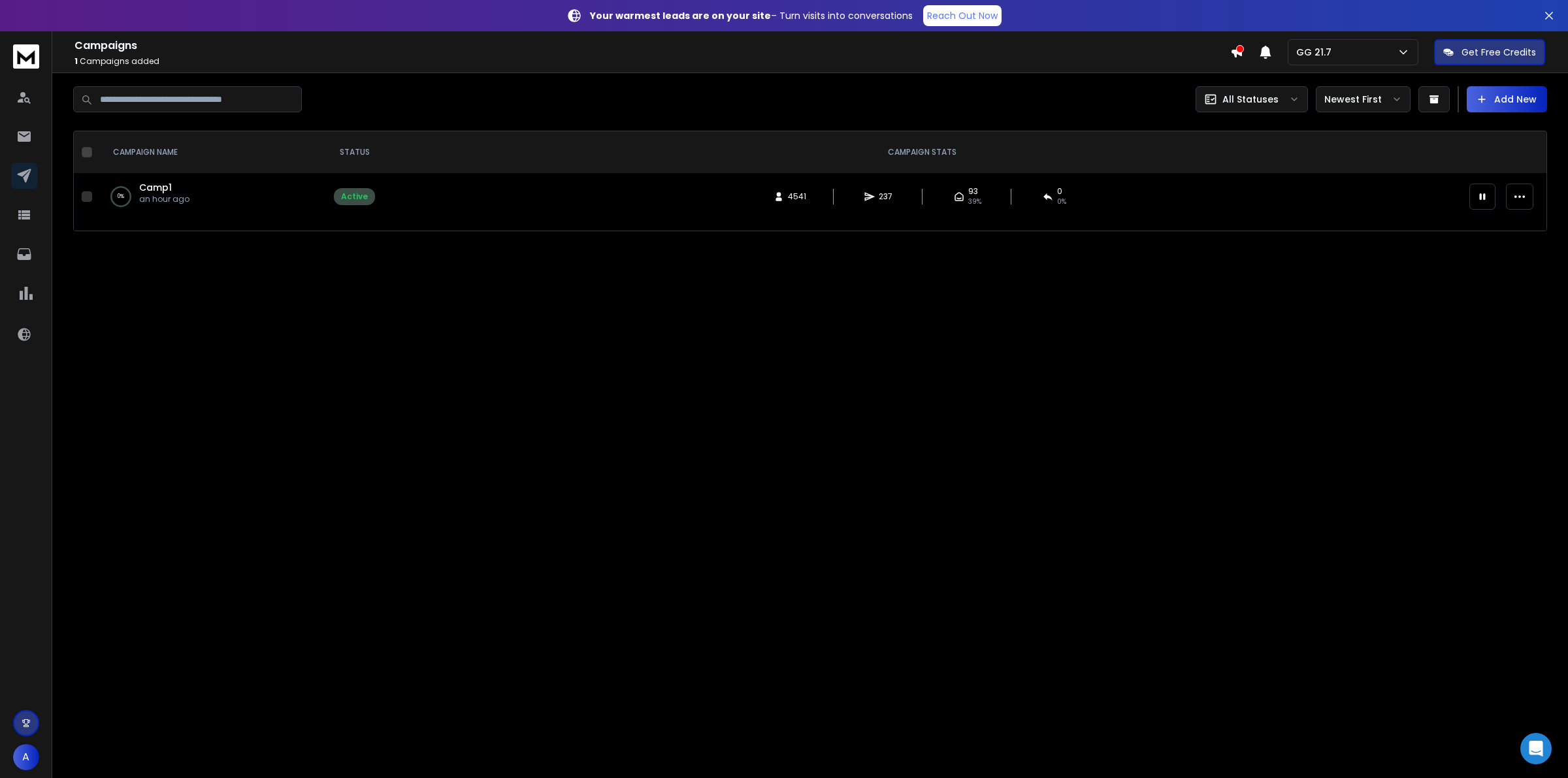
click at [157, 183] on span "Camp1" at bounding box center [155, 187] width 33 height 13
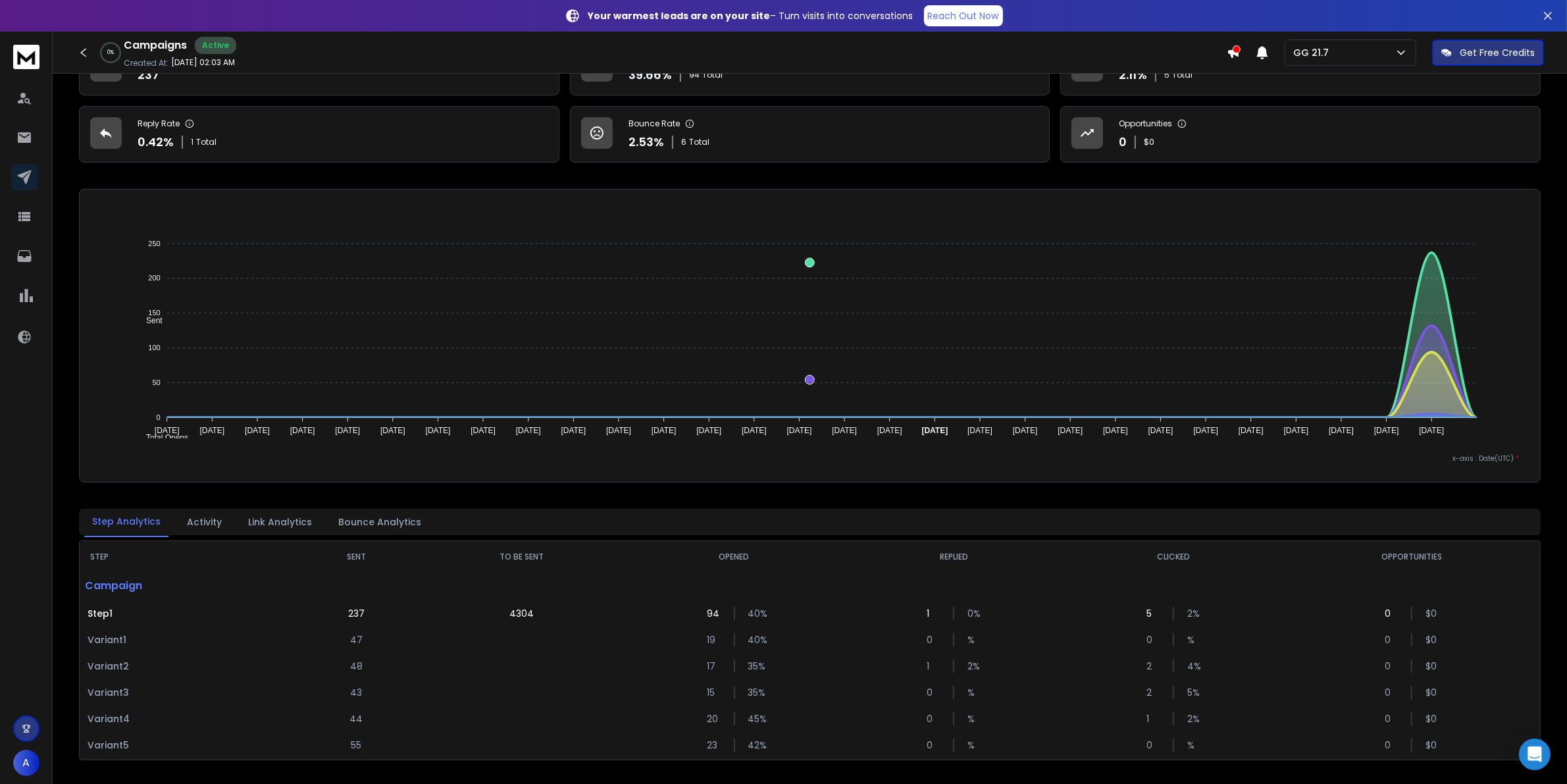
scroll to position [11, 0]
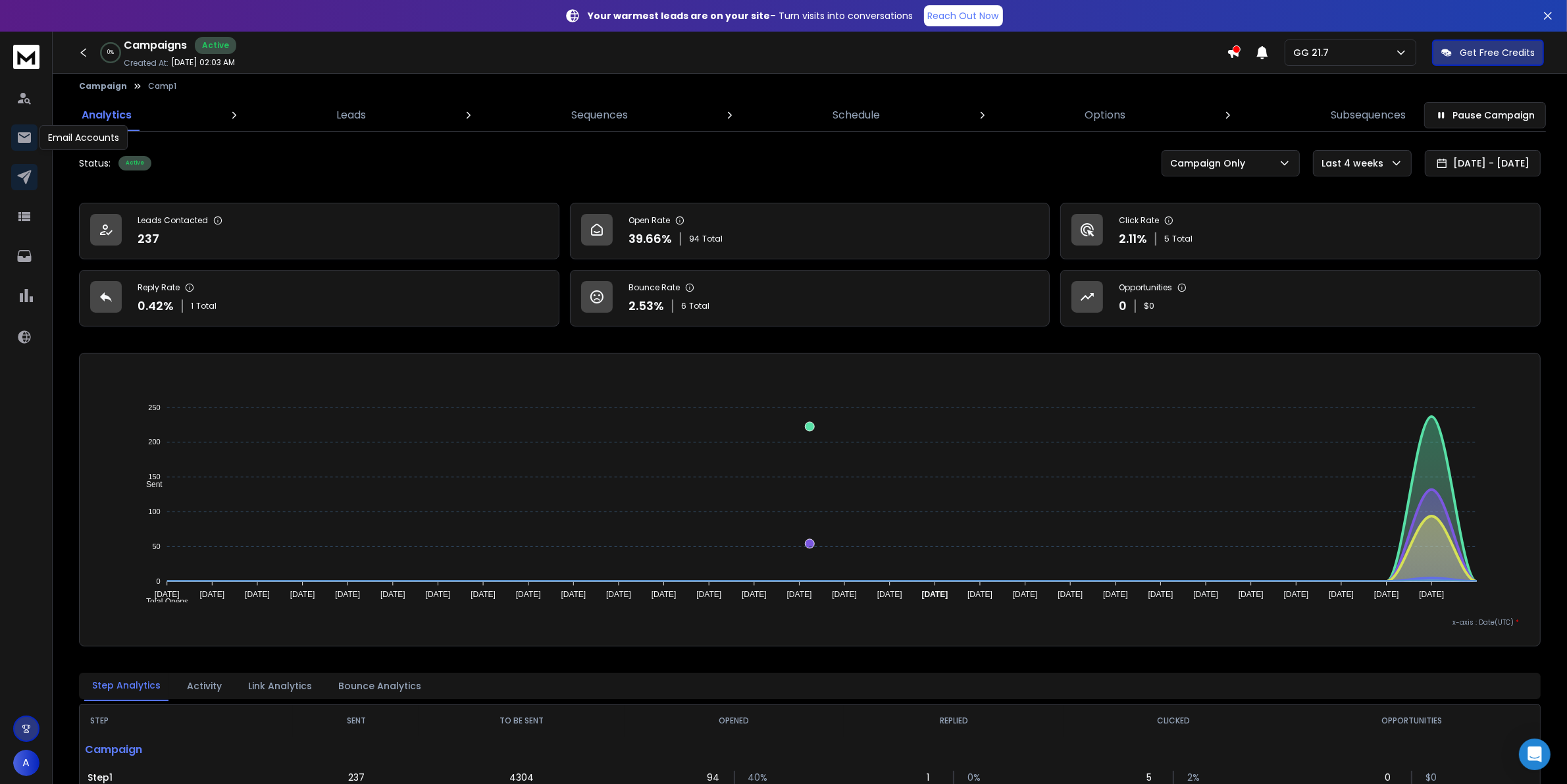
click at [24, 139] on icon at bounding box center [24, 137] width 13 height 10
